Goal: Task Accomplishment & Management: Use online tool/utility

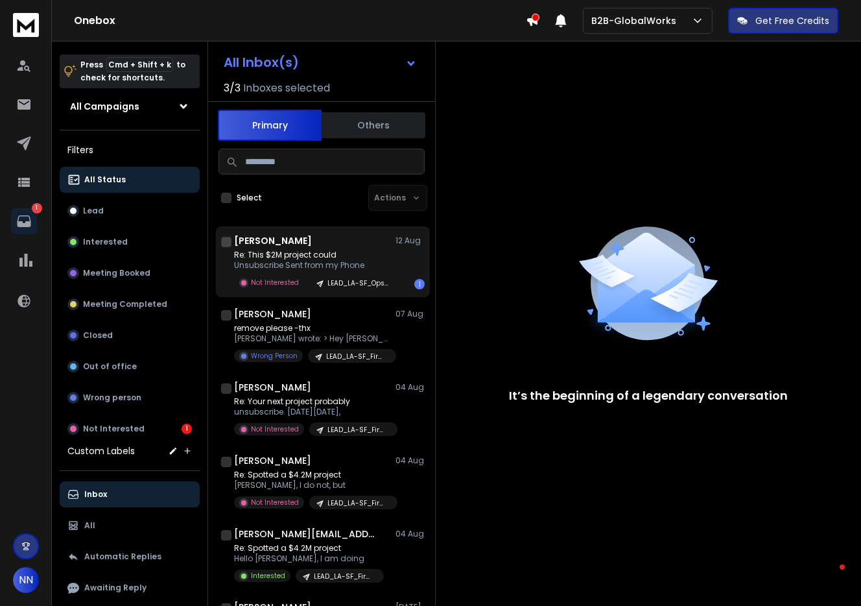
click at [309, 254] on p "Re: This $2M project could" at bounding box center [312, 255] width 156 height 10
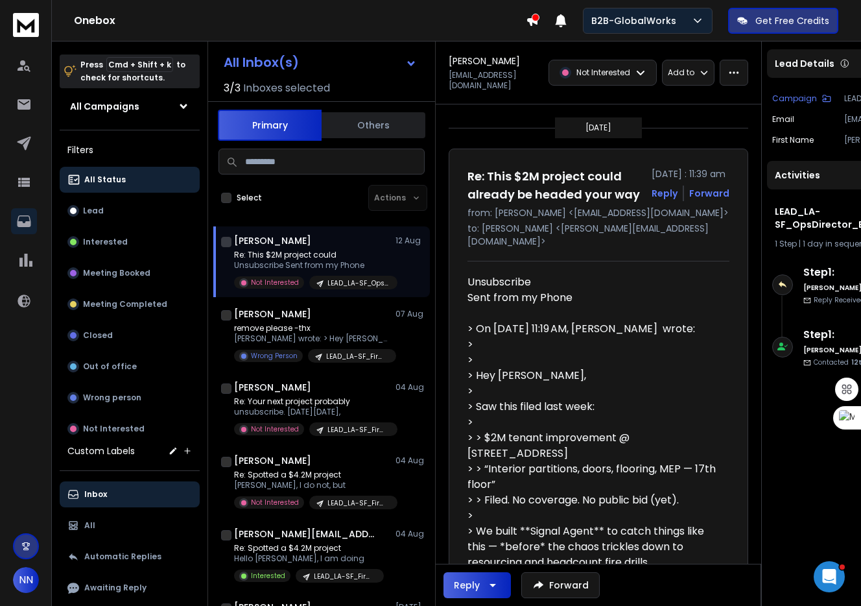
click at [630, 20] on p "B2B-GlobalWorks" at bounding box center [636, 20] width 90 height 13
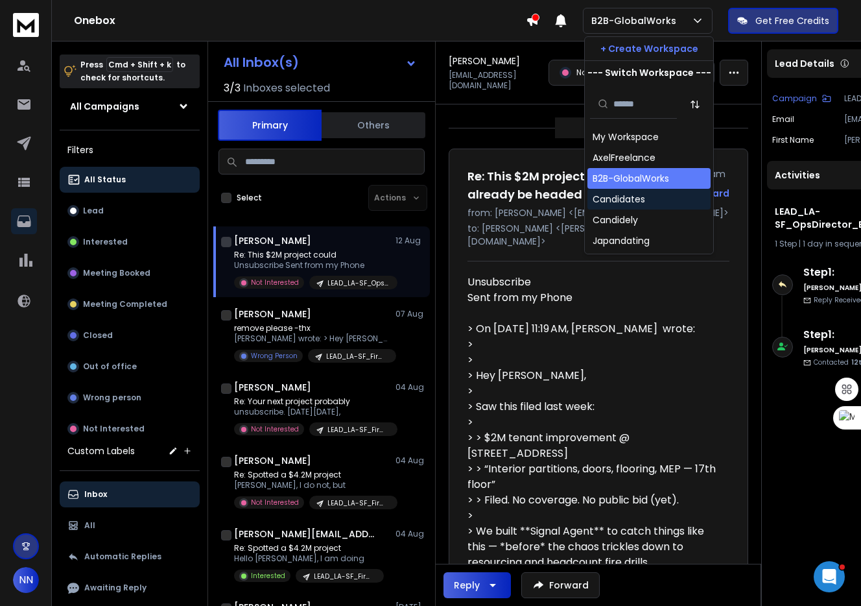
click at [434, 35] on div "Onebox B2B-GlobalWorks Get Free Credits" at bounding box center [430, 20] width 861 height 41
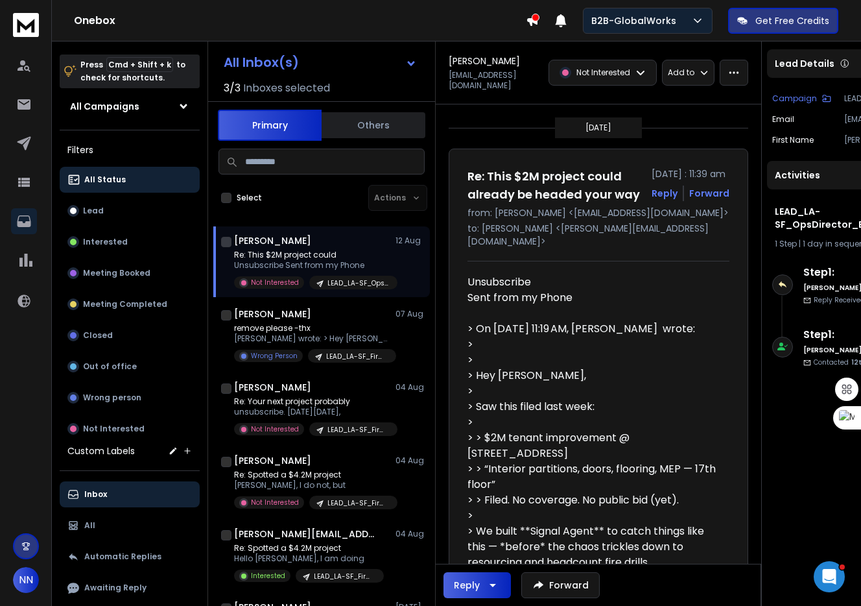
click at [653, 24] on p "B2B-GlobalWorks" at bounding box center [636, 20] width 90 height 13
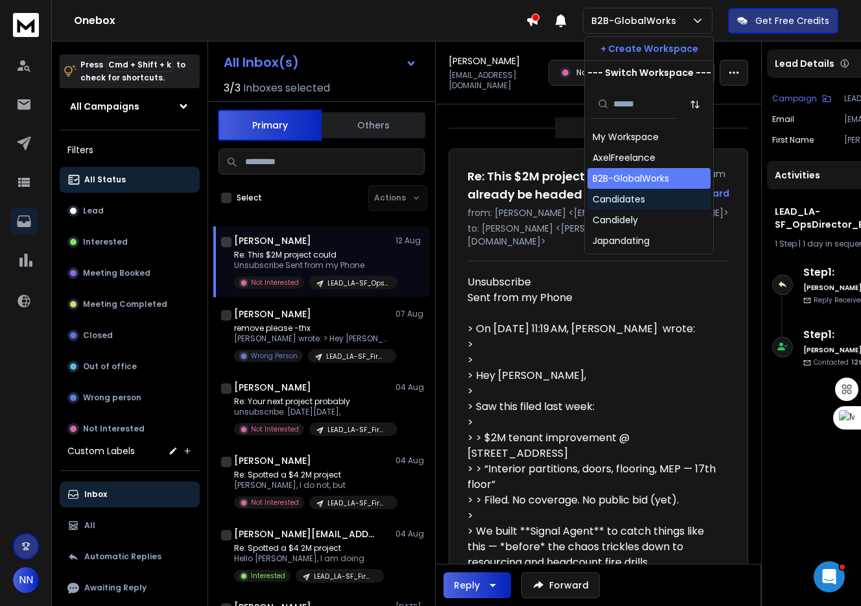
click at [450, 19] on h1 "Onebox" at bounding box center [300, 21] width 452 height 16
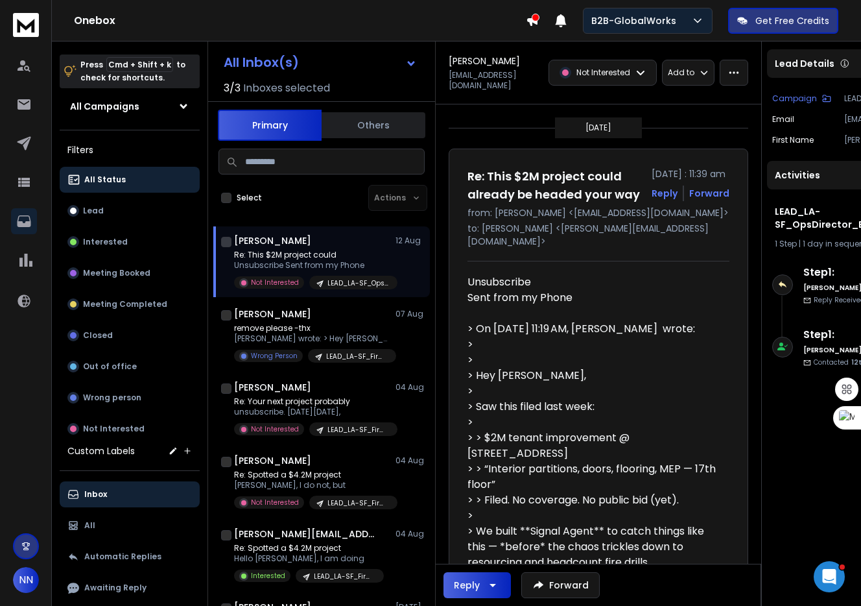
click at [667, 21] on p "B2B-GlobalWorks" at bounding box center [636, 20] width 90 height 13
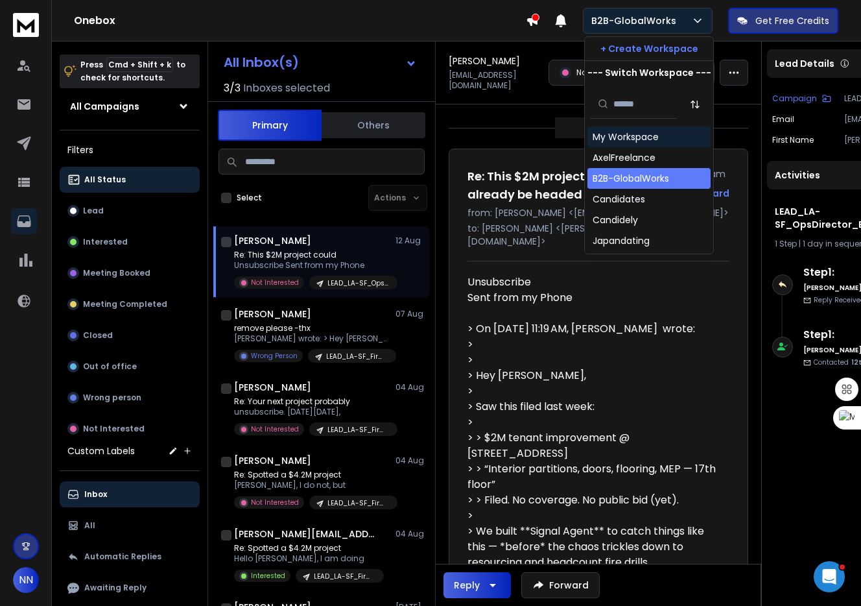
click at [667, 18] on p "B2B-GlobalWorks" at bounding box center [636, 20] width 90 height 13
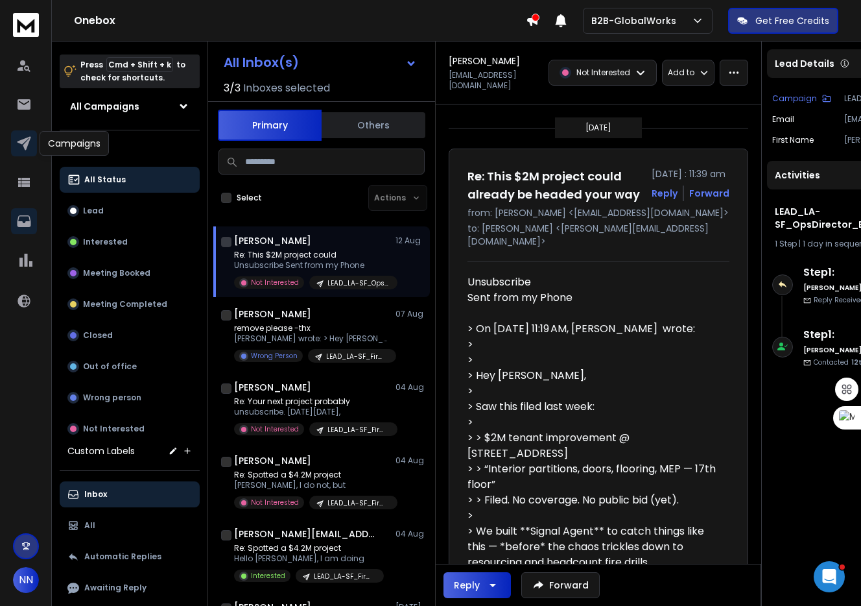
click at [30, 147] on icon at bounding box center [24, 144] width 16 height 16
